Goal: Communication & Community: Ask a question

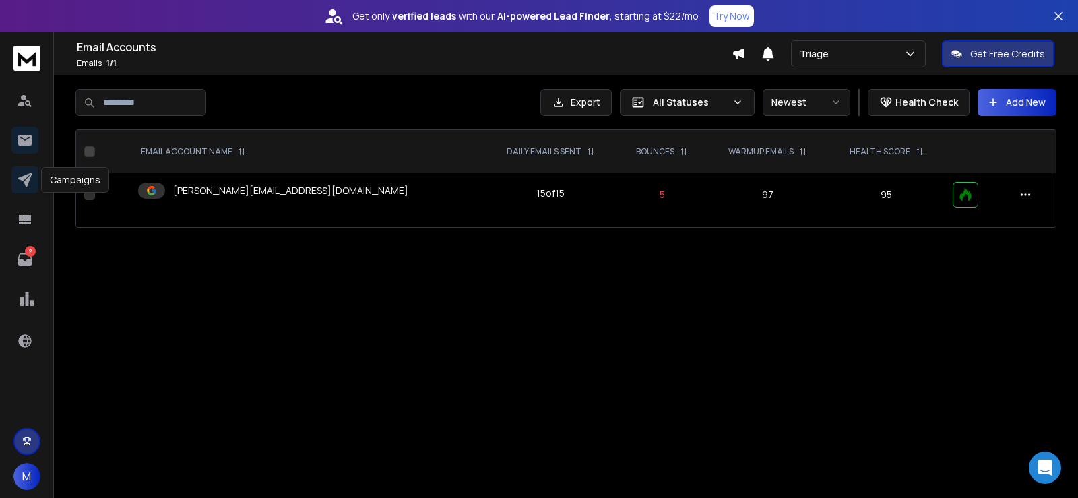
click at [21, 179] on icon at bounding box center [25, 179] width 14 height 14
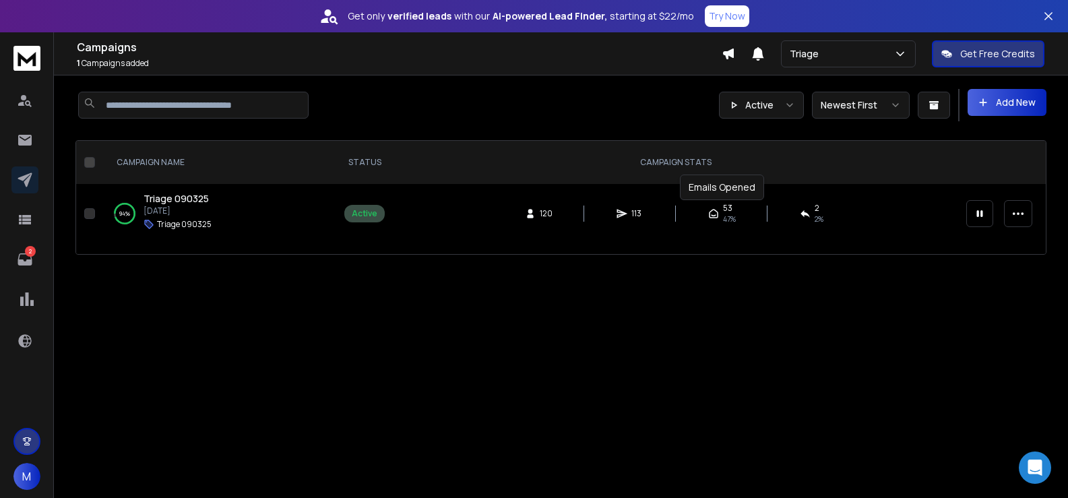
click at [719, 218] on div "53 47 %" at bounding box center [721, 214] width 40 height 22
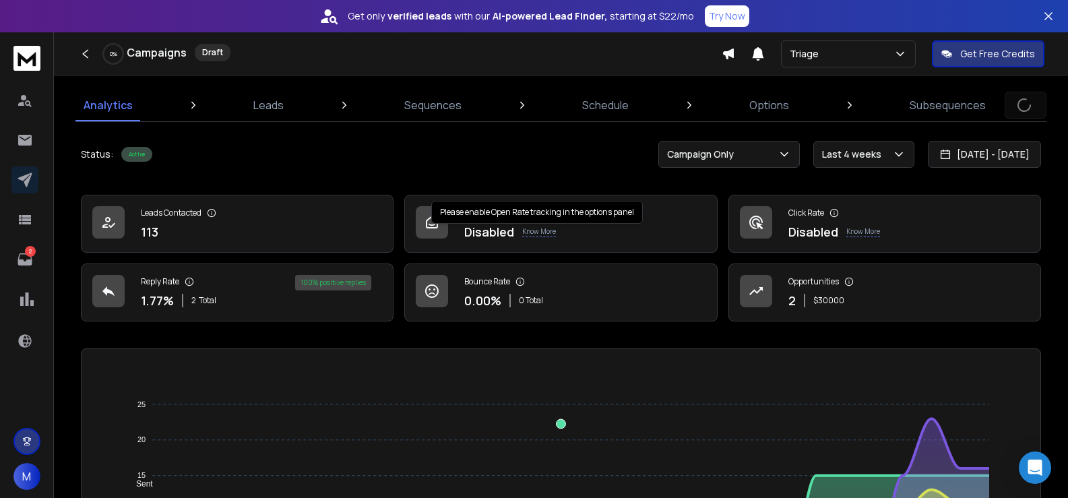
click at [535, 234] on p "Know More" at bounding box center [539, 231] width 34 height 11
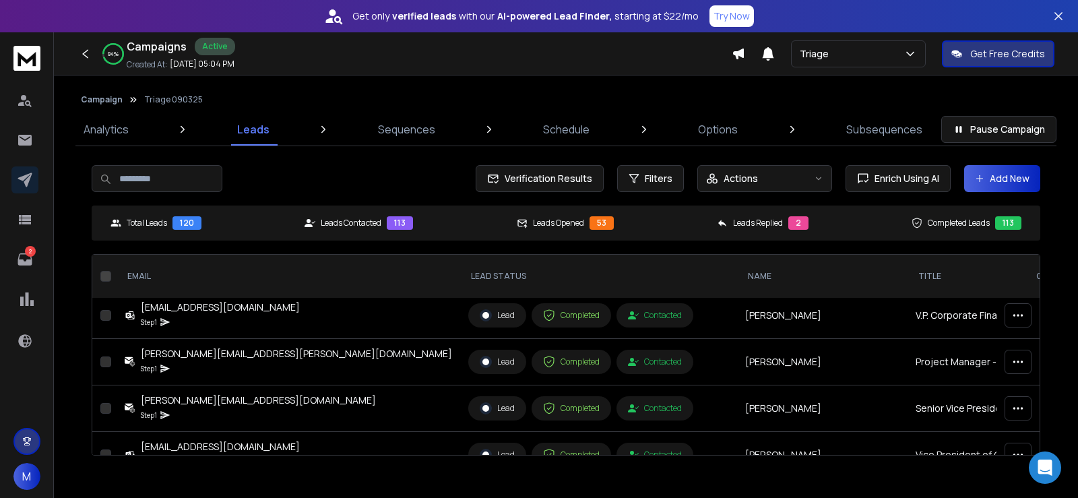
scroll to position [4501, 0]
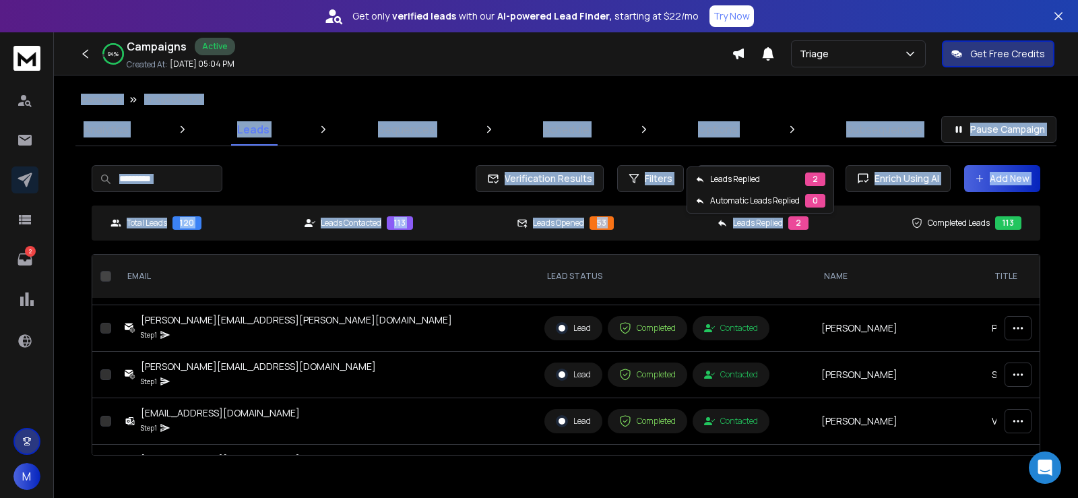
click at [794, 220] on div "2" at bounding box center [798, 222] width 20 height 13
click at [818, 176] on icon "button" at bounding box center [818, 178] width 9 height 11
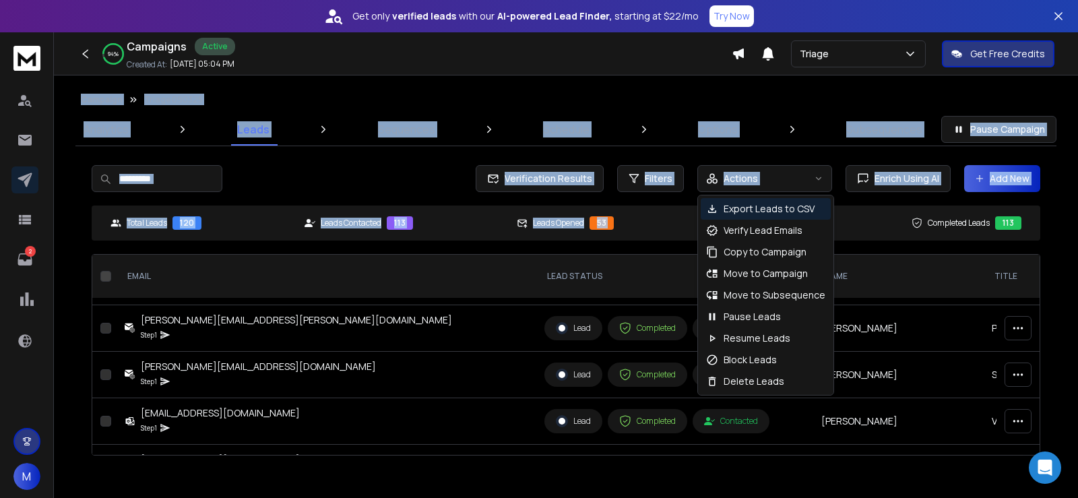
click at [821, 90] on div "Campaign Triage 090325" at bounding box center [565, 100] width 981 height 22
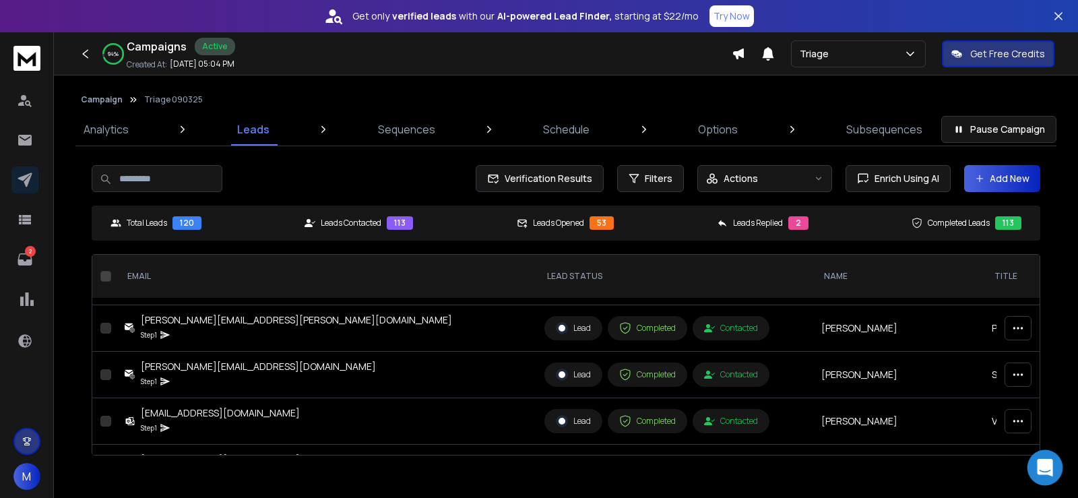
click at [1038, 465] on icon "Open Intercom Messenger" at bounding box center [1045, 468] width 18 height 18
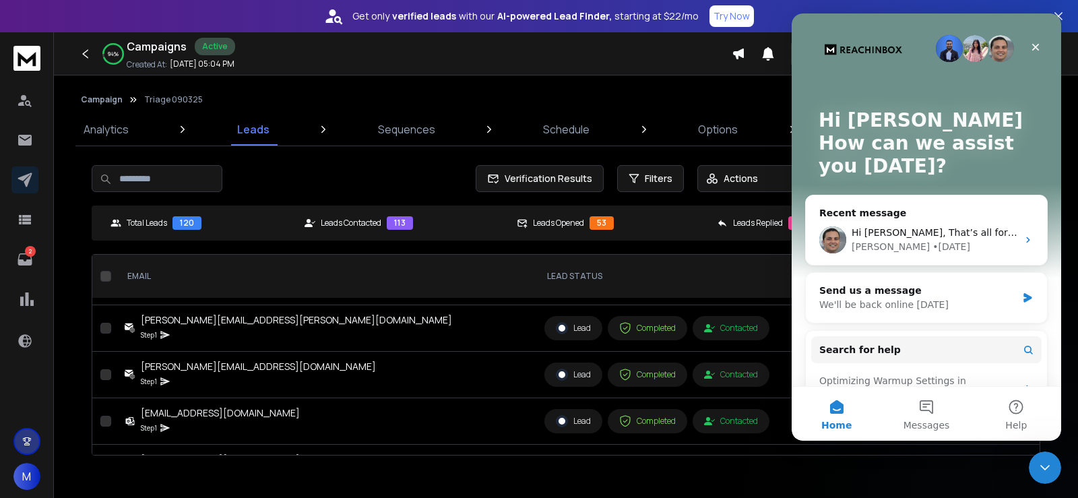
scroll to position [0, 0]
click at [774, 100] on div "Campaign Triage 090325" at bounding box center [566, 99] width 970 height 11
click at [921, 407] on button "Messages" at bounding box center [926, 414] width 90 height 54
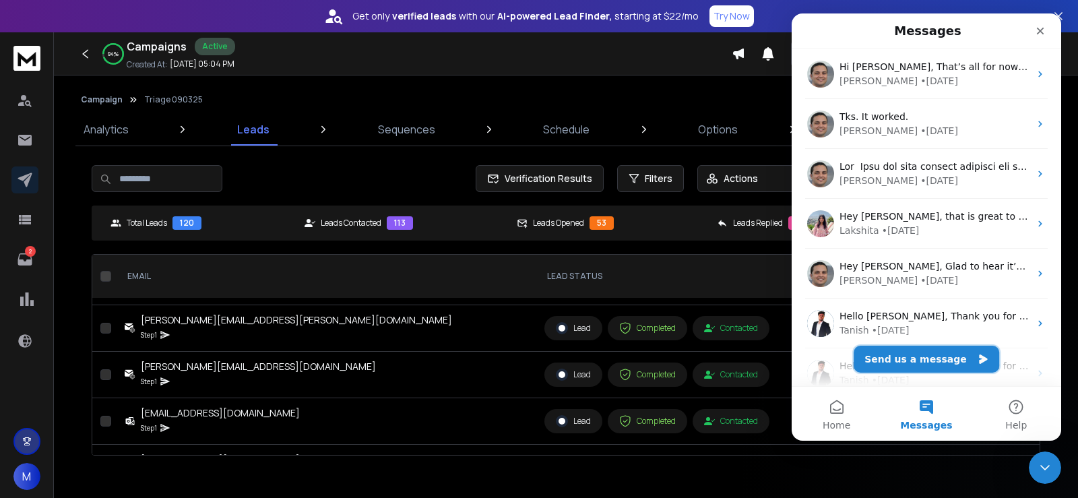
click at [907, 358] on button "Send us a message" at bounding box center [925, 359] width 145 height 27
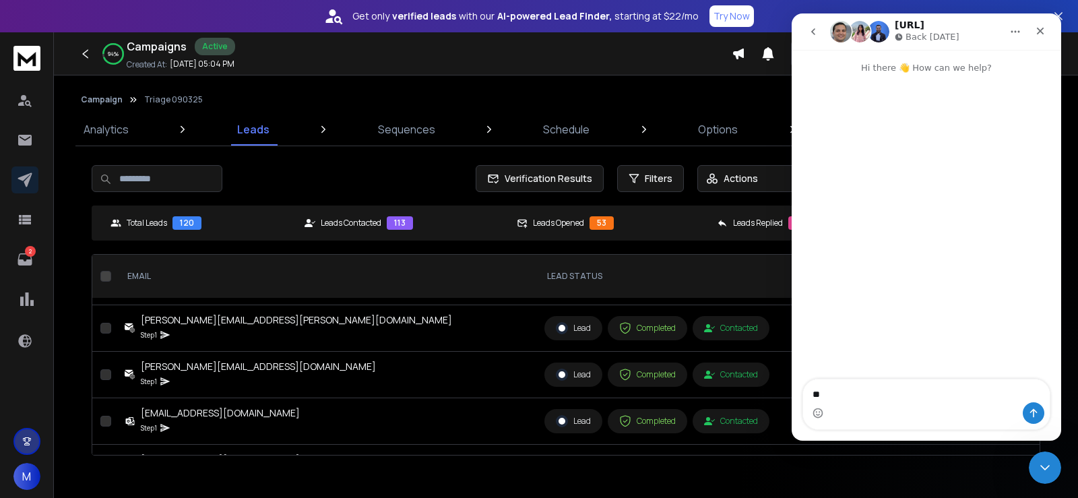
type textarea "*"
type textarea "**********"
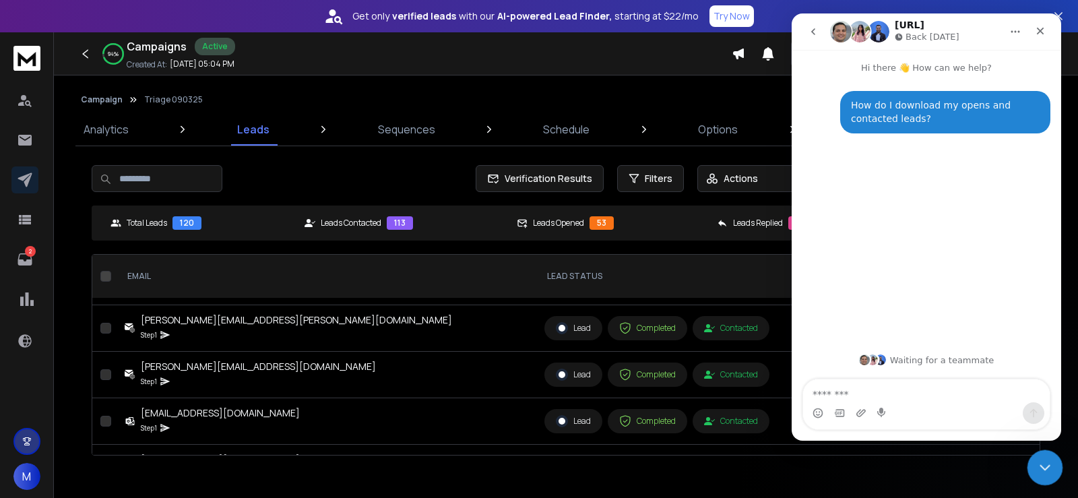
click at [1040, 465] on icon "Close Intercom Messenger" at bounding box center [1042, 465] width 9 height 5
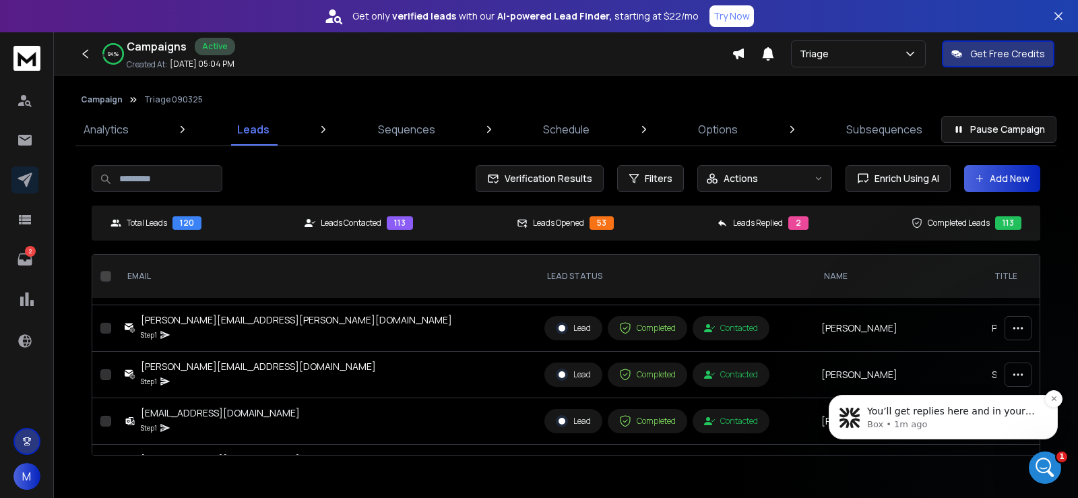
click at [935, 413] on p "You’ll get replies here and in your email: ✉️ [EMAIL_ADDRESS][DOMAIN_NAME] The …" at bounding box center [954, 411] width 174 height 13
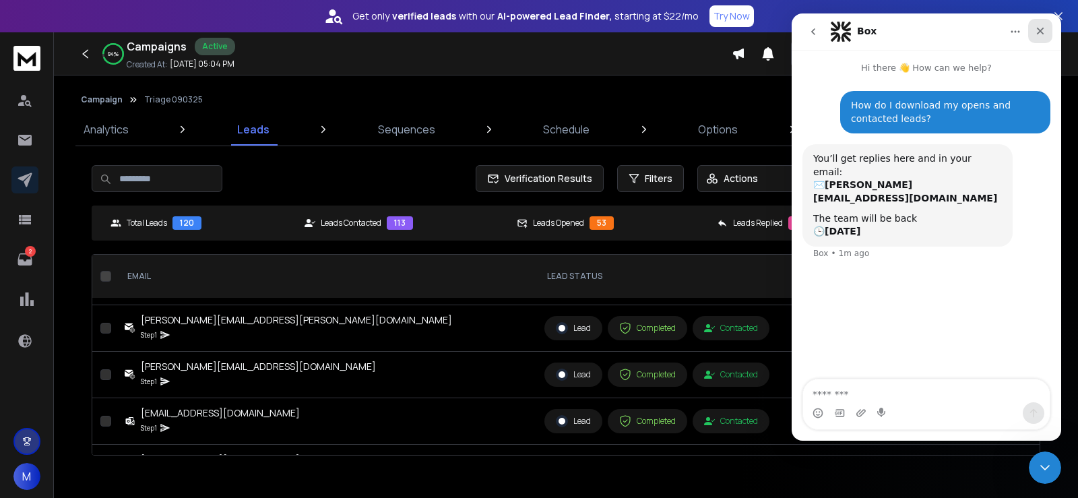
click at [1042, 29] on icon "Close" at bounding box center [1040, 31] width 7 height 7
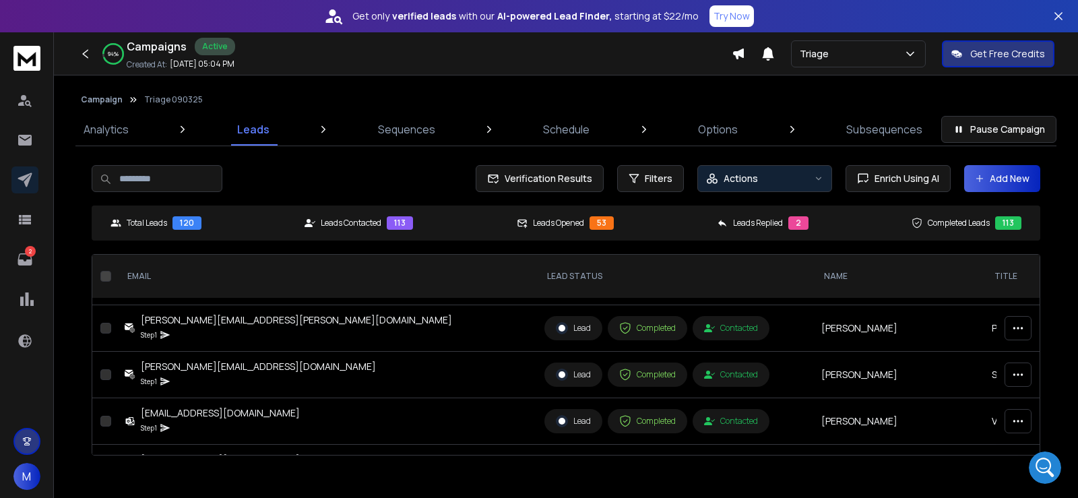
click at [822, 176] on icon "button" at bounding box center [818, 178] width 9 height 11
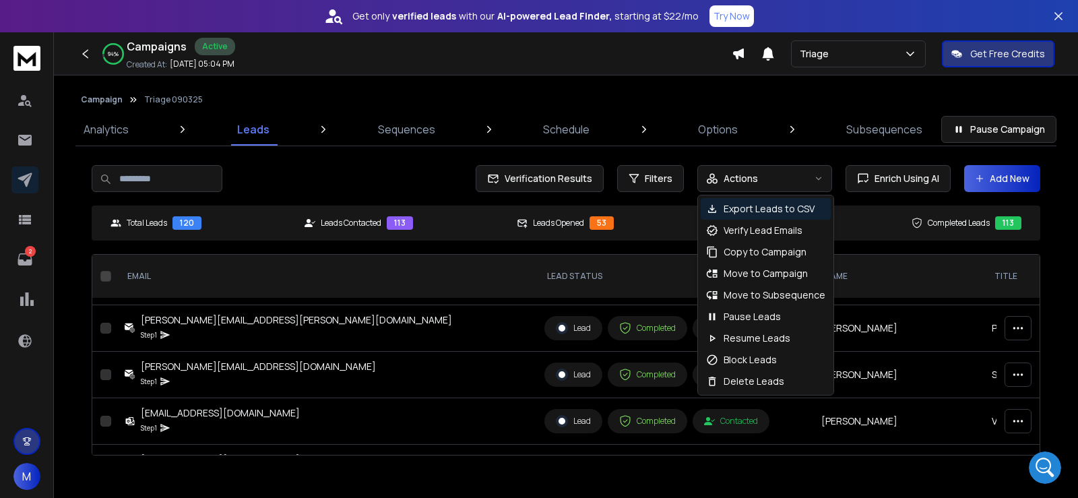
click at [792, 204] on p "Export Leads to CSV" at bounding box center [768, 208] width 91 height 13
